Goal: Task Accomplishment & Management: Manage account settings

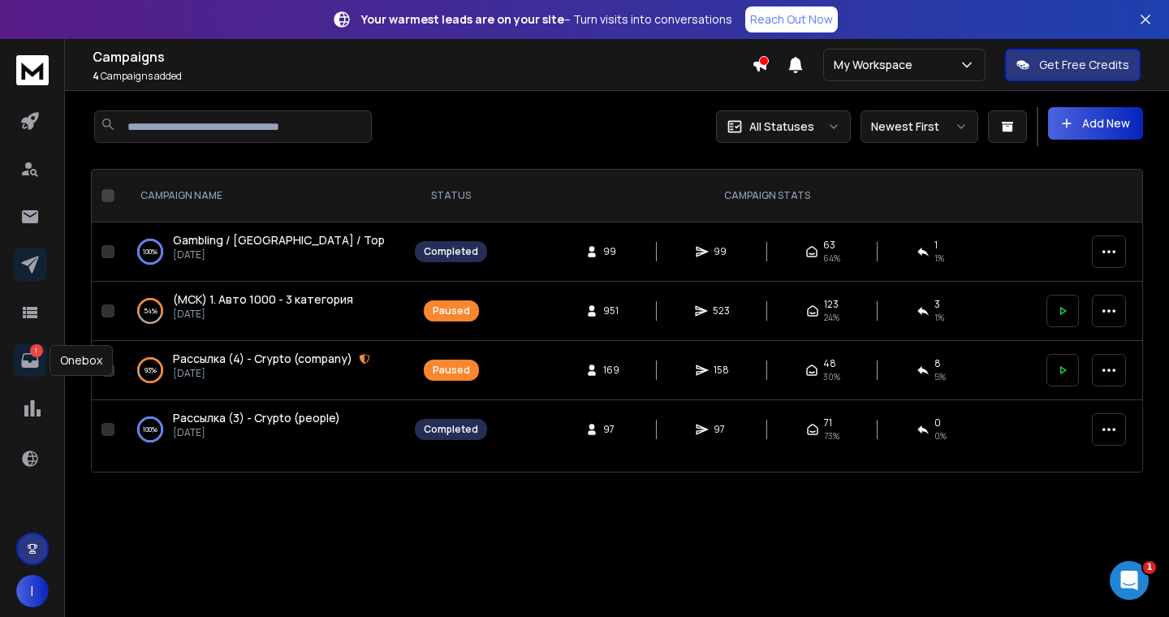
click at [30, 365] on icon at bounding box center [29, 360] width 17 height 15
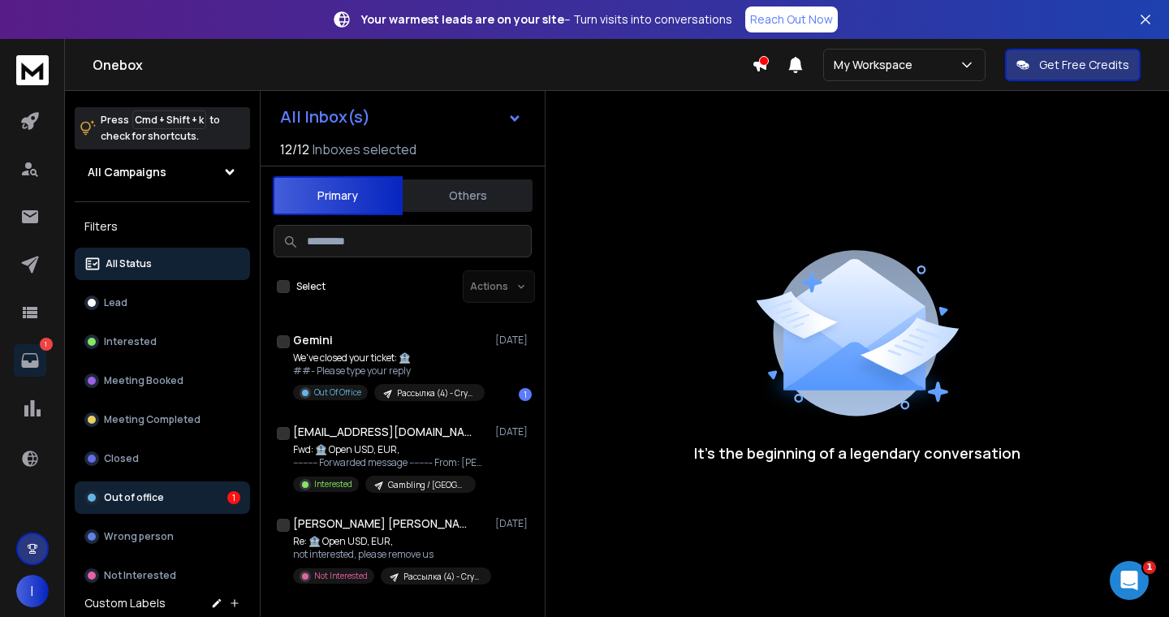
click at [157, 503] on p "Out of office" at bounding box center [134, 497] width 60 height 13
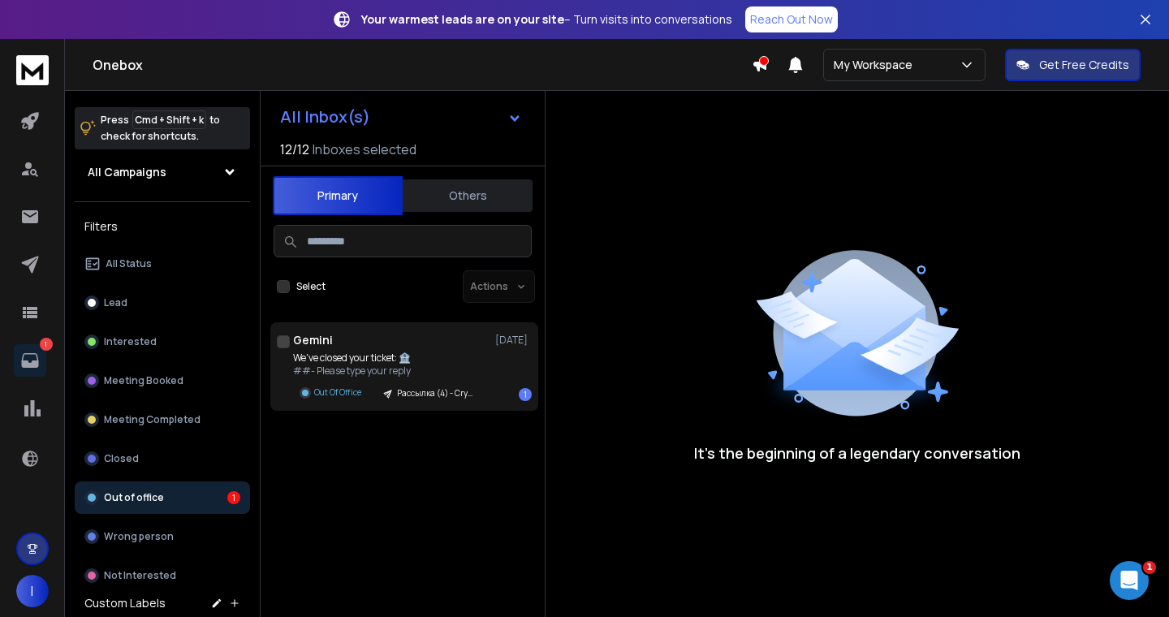
click at [399, 363] on p "We've closed your ticket: 🏦" at bounding box center [389, 358] width 192 height 13
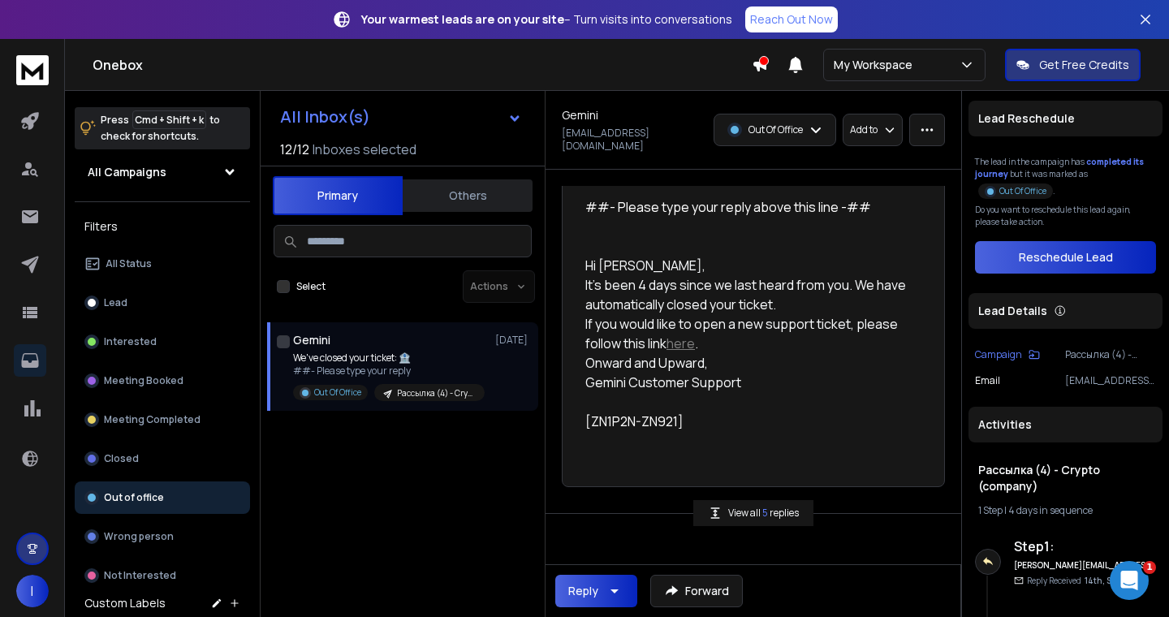
scroll to position [247, 0]
click at [729, 521] on div "View all 5 replies" at bounding box center [752, 513] width 119 height 26
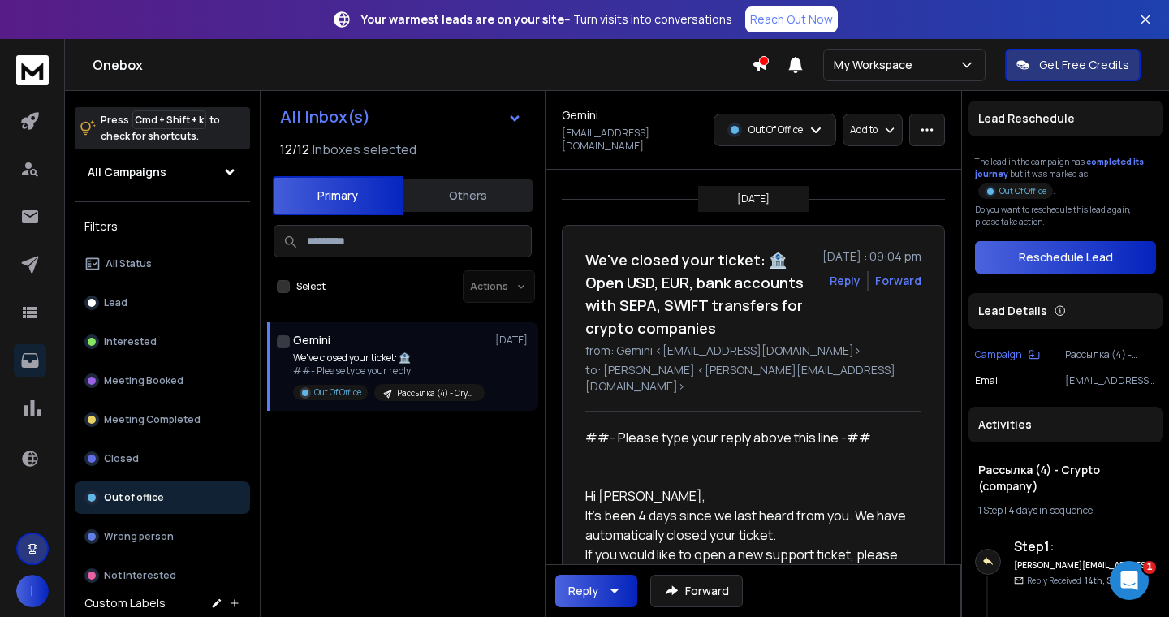
scroll to position [278, 0]
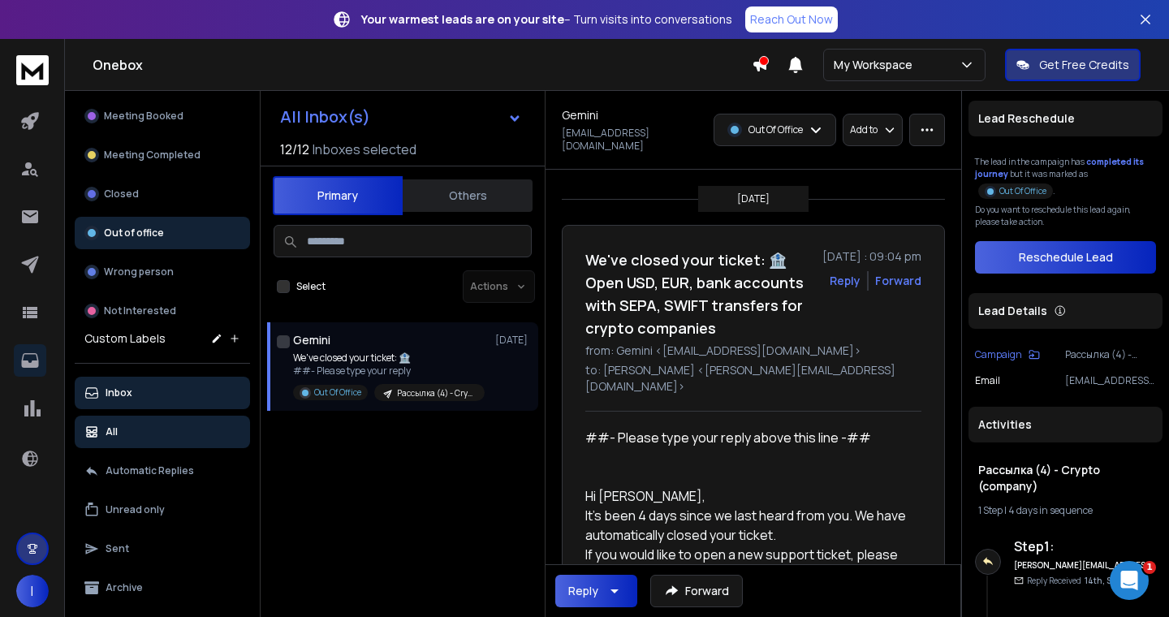
click at [113, 425] on p "All" at bounding box center [112, 431] width 12 height 13
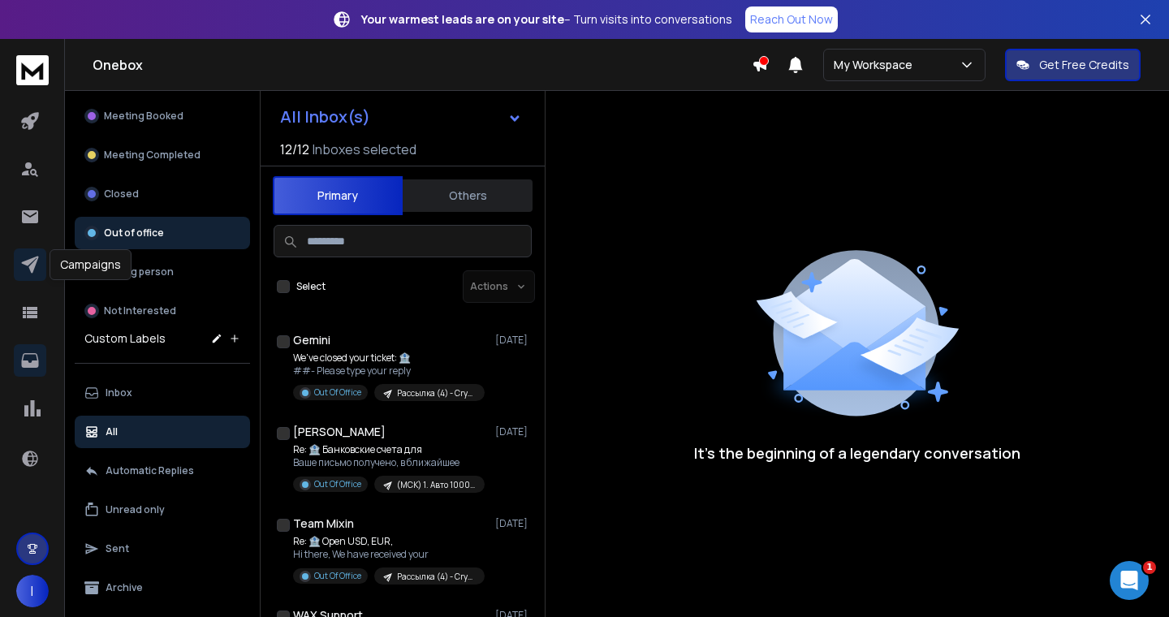
click at [36, 266] on icon at bounding box center [29, 264] width 19 height 19
